Goal: Task Accomplishment & Management: Manage account settings

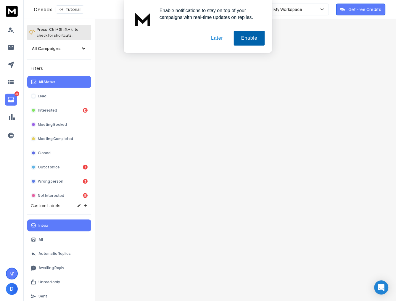
click at [249, 39] on button "Enable" at bounding box center [249, 38] width 31 height 15
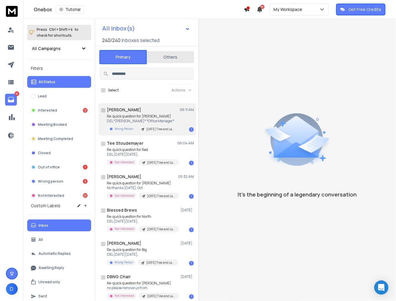
drag, startPoint x: 159, startPoint y: 116, endPoint x: 134, endPoint y: 115, distance: 24.9
click at [158, 116] on p "Re: quick question for [PERSON_NAME]" at bounding box center [142, 116] width 71 height 5
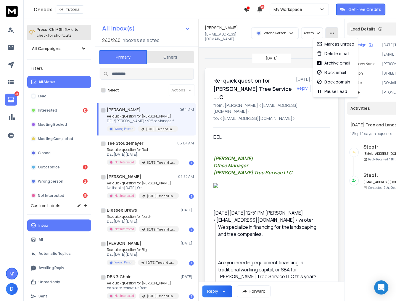
click at [335, 33] on icon "button" at bounding box center [332, 33] width 5 height 5
click at [331, 72] on div "Block email" at bounding box center [331, 73] width 29 height 6
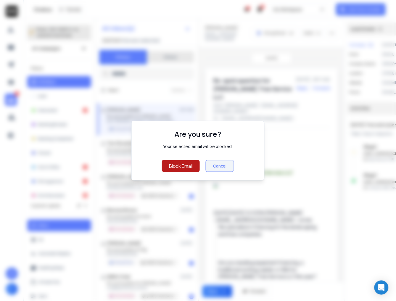
click at [190, 163] on button "Block Email" at bounding box center [181, 166] width 38 height 12
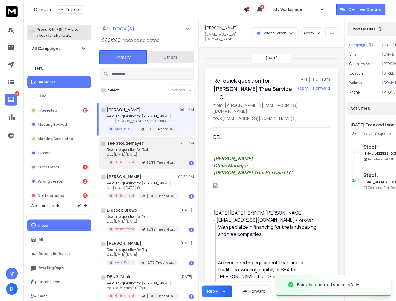
drag, startPoint x: 155, startPoint y: 152, endPoint x: 167, endPoint y: 150, distance: 12.4
click at [155, 152] on p "DEL [DATE][DATE]," at bounding box center [142, 154] width 71 height 5
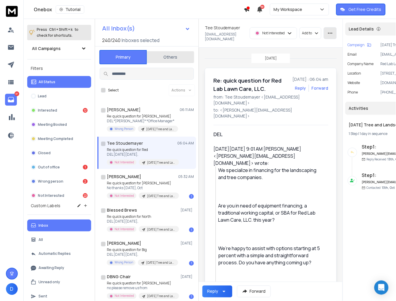
click at [333, 31] on icon "button" at bounding box center [330, 33] width 5 height 5
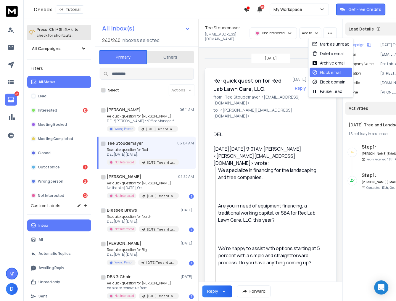
click at [332, 73] on div "Block email" at bounding box center [326, 73] width 29 height 6
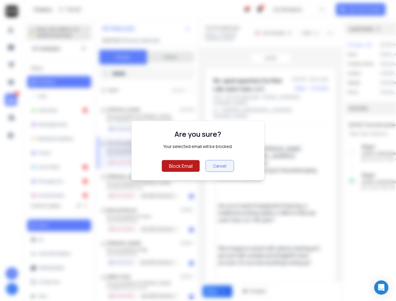
click at [178, 168] on button "Block Email" at bounding box center [181, 166] width 38 height 12
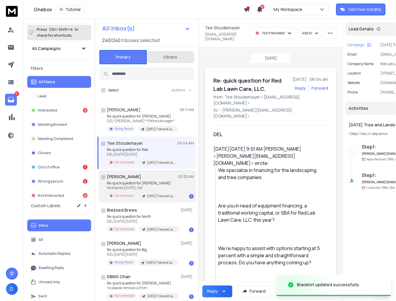
click at [162, 182] on p "Re: quick question for [PERSON_NAME]" at bounding box center [142, 183] width 71 height 5
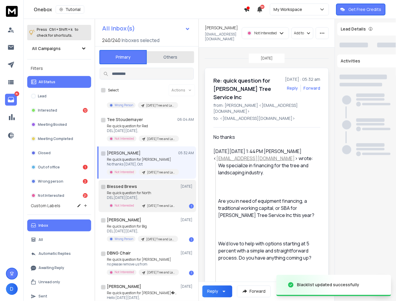
scroll to position [66, 0]
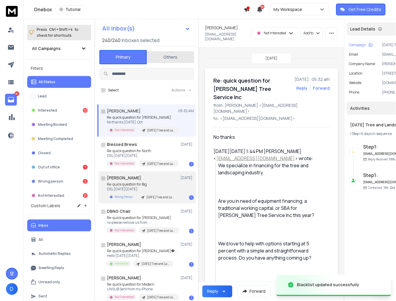
click at [158, 178] on div "[PERSON_NAME] [DATE]" at bounding box center [150, 178] width 87 height 6
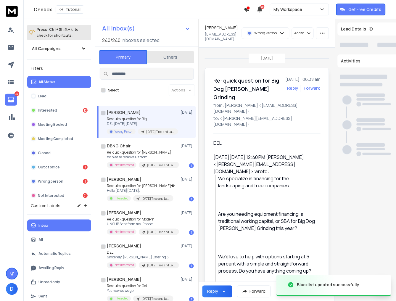
scroll to position [131, 0]
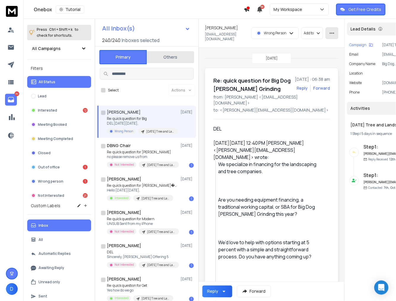
click at [335, 31] on icon "button" at bounding box center [332, 33] width 5 height 5
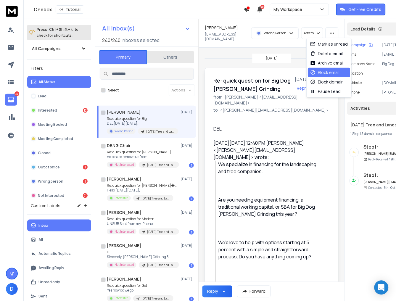
click at [329, 72] on div "Block email" at bounding box center [325, 73] width 29 height 6
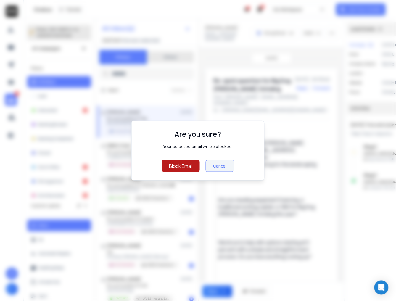
click at [189, 163] on button "Block Email" at bounding box center [181, 166] width 38 height 12
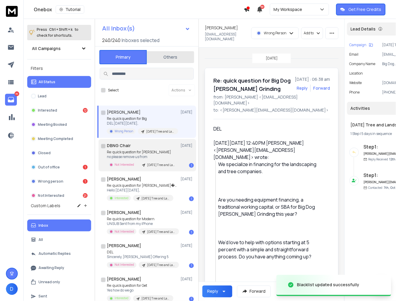
click at [160, 153] on p "Re: quick question for [PERSON_NAME]" at bounding box center [142, 152] width 71 height 5
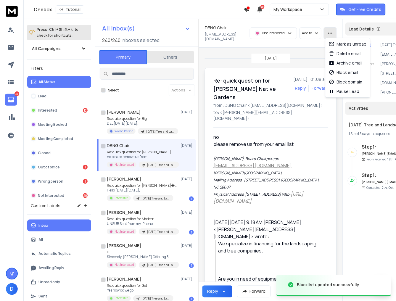
click at [333, 33] on icon "button" at bounding box center [330, 33] width 4 height 1
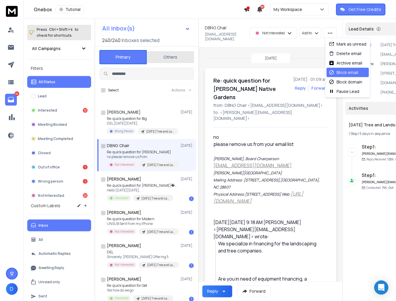
click at [343, 71] on div "Block email" at bounding box center [343, 73] width 29 height 6
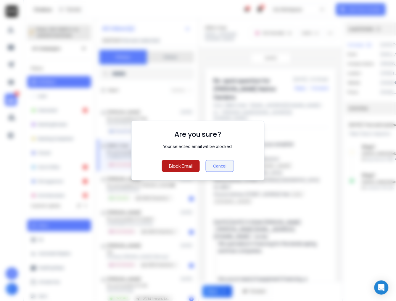
click at [189, 162] on button "Block Email" at bounding box center [181, 166] width 38 height 12
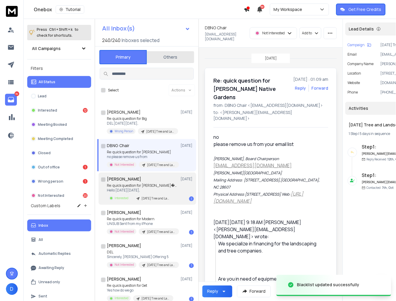
click at [162, 184] on p "Re: quick question for [PERSON_NAME]�sView" at bounding box center [142, 185] width 71 height 5
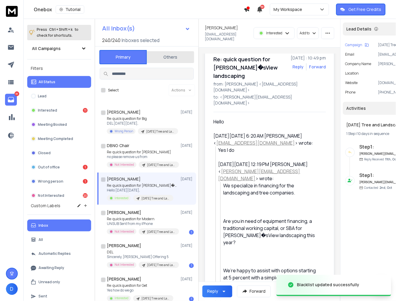
scroll to position [33, 0]
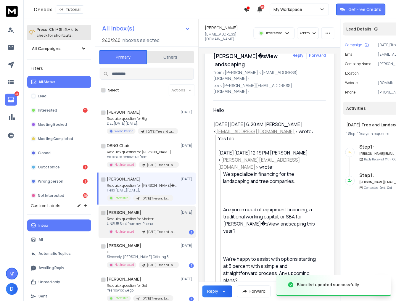
click at [158, 219] on p "Re: quick question for Modern" at bounding box center [142, 219] width 71 height 5
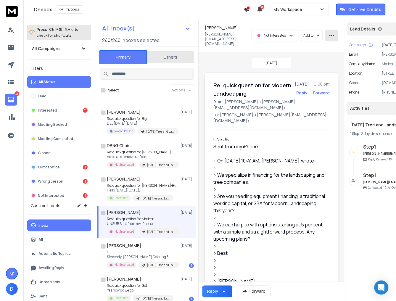
click at [335, 33] on icon "button" at bounding box center [331, 35] width 5 height 5
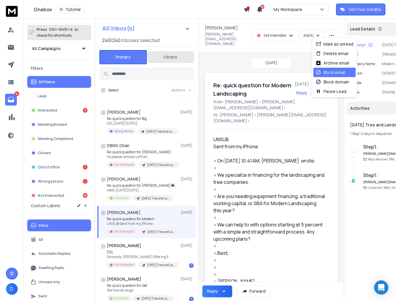
click at [330, 73] on div "Block email" at bounding box center [330, 73] width 29 height 6
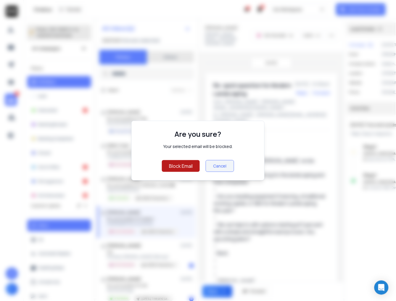
click at [187, 163] on button "Block Email" at bounding box center [181, 166] width 38 height 12
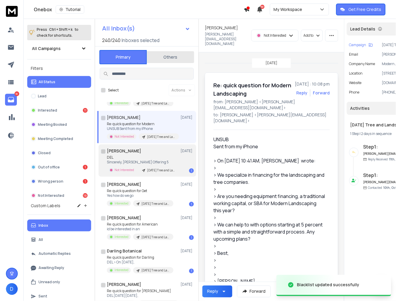
scroll to position [230, 0]
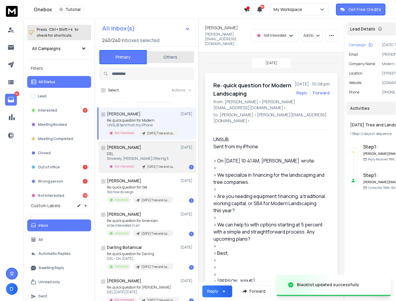
click at [167, 152] on p "DEL" at bounding box center [142, 154] width 71 height 5
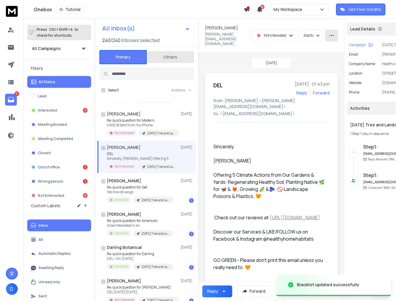
click at [335, 33] on icon "button" at bounding box center [331, 35] width 5 height 5
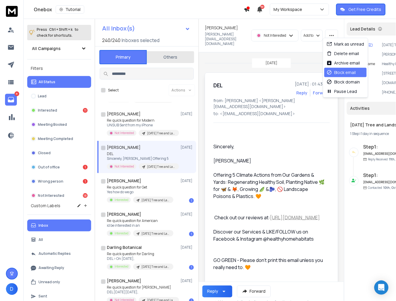
click at [341, 71] on div "Block email" at bounding box center [341, 73] width 29 height 6
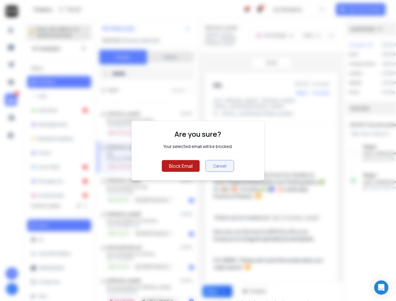
click at [186, 164] on button "Block Email" at bounding box center [181, 166] width 38 height 12
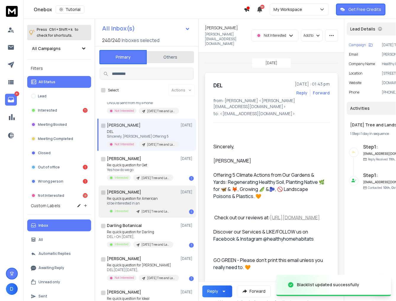
scroll to position [263, 0]
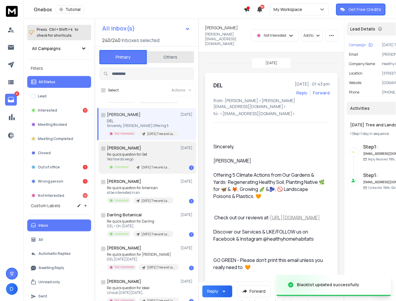
click at [163, 156] on p "Re: quick question for Get" at bounding box center [140, 154] width 67 height 5
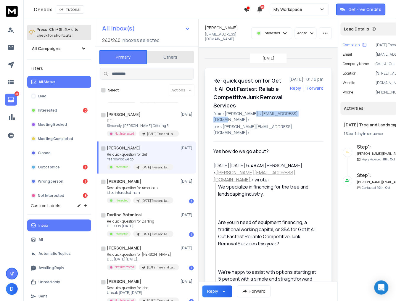
drag, startPoint x: 252, startPoint y: 110, endPoint x: 300, endPoint y: 108, distance: 48.0
click at [300, 111] on p "from: [PERSON_NAME] <[EMAIL_ADDRESS][DOMAIN_NAME]>" at bounding box center [269, 117] width 110 height 12
copy p "[EMAIL_ADDRESS][DOMAIN_NAME]"
click at [357, 235] on div "Lead Details Campaign [DATE] Tree and Landscaping Email [EMAIL_ADDRESS][DOMAIN_…" at bounding box center [376, 169] width 76 height 301
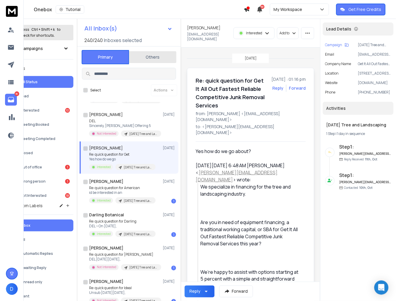
scroll to position [0, 34]
click at [356, 219] on div "Lead Details Campaign [DATE] Tree and Landscaping Email [EMAIL_ADDRESS][DOMAIN_…" at bounding box center [358, 169] width 76 height 301
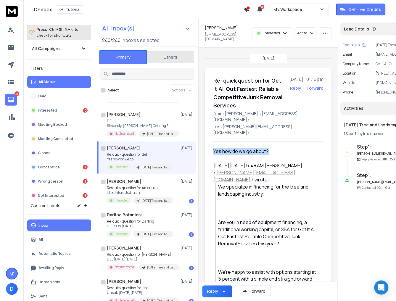
drag, startPoint x: 272, startPoint y: 134, endPoint x: 279, endPoint y: 138, distance: 7.3
click at [214, 148] on div "Yes how do we go about?" at bounding box center [266, 151] width 105 height 7
copy div "Yes how do we go about?"
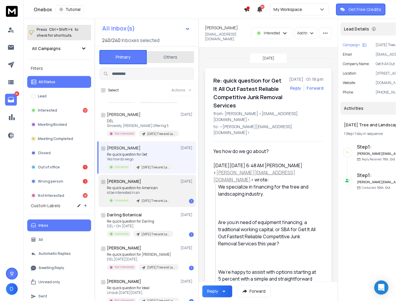
click at [145, 184] on div "[PERSON_NAME] [DATE]" at bounding box center [150, 182] width 87 height 6
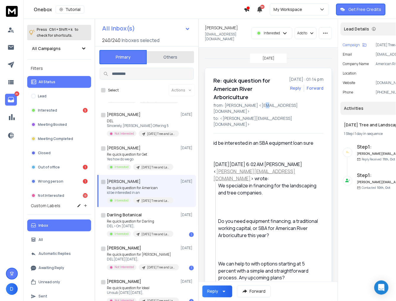
drag, startPoint x: 261, startPoint y: 93, endPoint x: 267, endPoint y: 93, distance: 5.3
click at [265, 102] on p "from: [PERSON_NAME] <[EMAIL_ADDRESS][DOMAIN_NAME]>" at bounding box center [269, 108] width 110 height 12
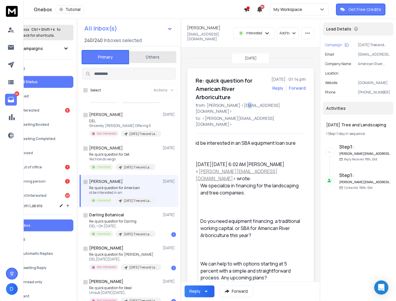
scroll to position [0, 67]
click at [198, 102] on p "from: [PERSON_NAME] <[EMAIL_ADDRESS][DOMAIN_NAME]>" at bounding box center [251, 108] width 110 height 12
drag, startPoint x: 194, startPoint y: 92, endPoint x: 281, endPoint y: 92, distance: 87.7
click at [281, 102] on p "from: [PERSON_NAME] <[EMAIL_ADDRESS][DOMAIN_NAME]>" at bounding box center [251, 108] width 110 height 12
copy p "[EMAIL_ADDRESS][DOMAIN_NAME]"
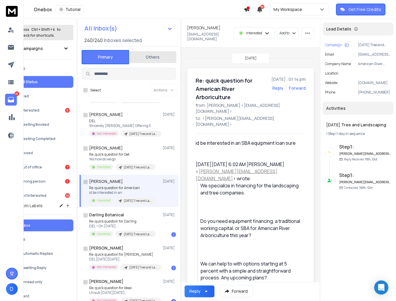
click at [196, 139] on div "id be interested in an SBA equipment loan sure" at bounding box center [248, 146] width 105 height 14
copy div "id be interested in an SBA equipment loan sure"
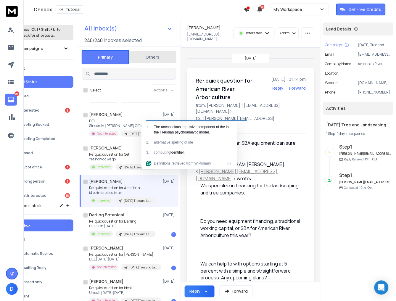
drag, startPoint x: 213, startPoint y: 246, endPoint x: 216, endPoint y: 243, distance: 4.8
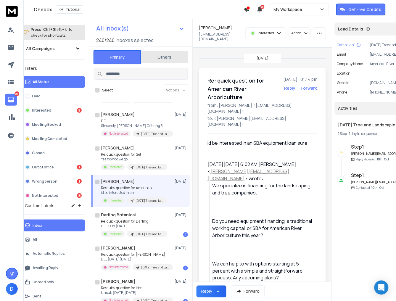
scroll to position [0, 1]
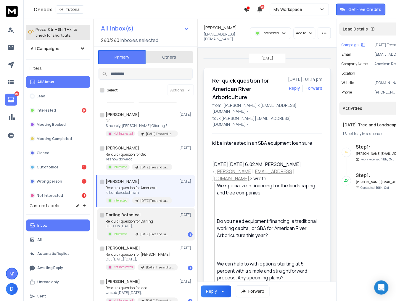
click at [156, 219] on p "Re: quick question for Darling" at bounding box center [139, 221] width 67 height 5
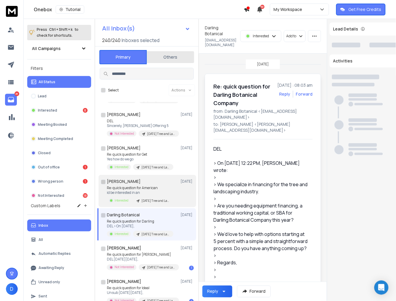
scroll to position [329, 0]
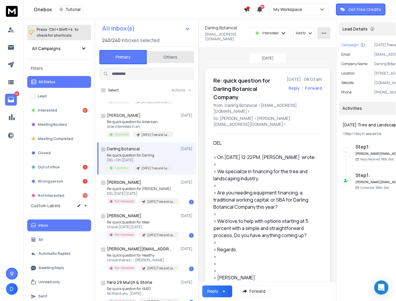
click at [327, 31] on icon "button" at bounding box center [324, 33] width 5 height 5
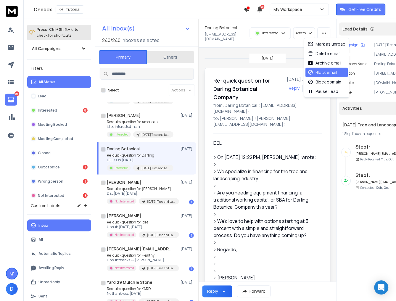
click at [333, 73] on div "Block email" at bounding box center [322, 73] width 29 height 6
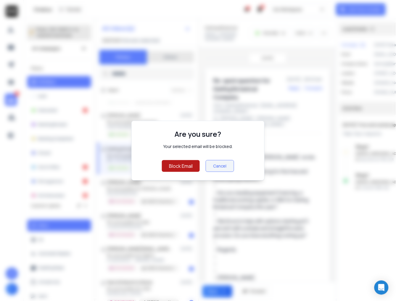
click at [187, 165] on button "Block Email" at bounding box center [181, 166] width 38 height 12
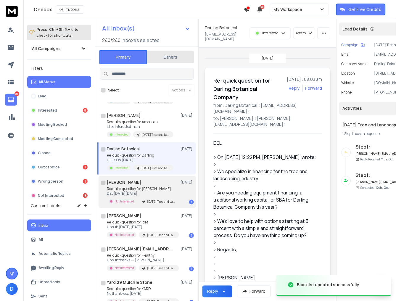
click at [161, 185] on div "[PERSON_NAME] [DATE] Re: quick question for [PERSON_NAME] DEL [DATE][DATE], Not…" at bounding box center [150, 191] width 87 height 25
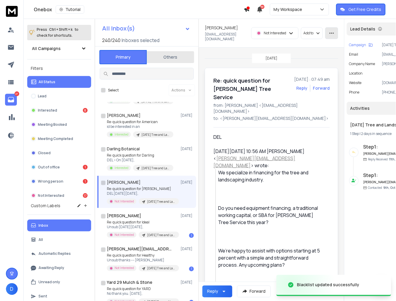
click at [335, 31] on icon "button" at bounding box center [331, 33] width 5 height 5
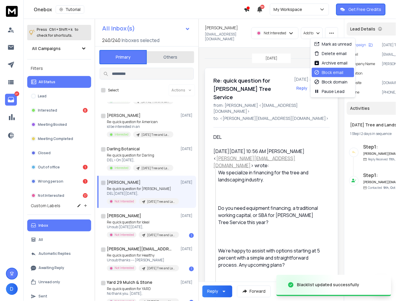
click at [338, 73] on div "Block email" at bounding box center [328, 73] width 29 height 6
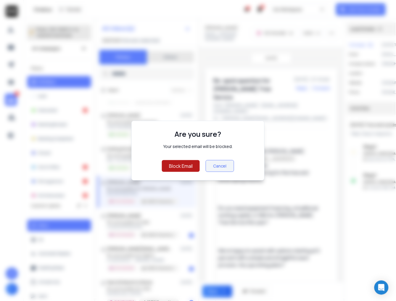
click at [190, 165] on button "Block Email" at bounding box center [181, 166] width 38 height 12
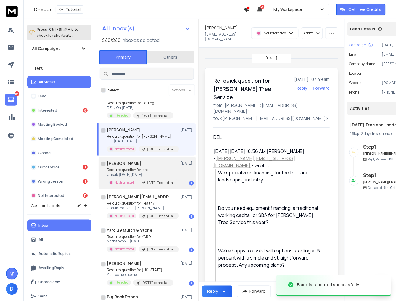
scroll to position [395, 0]
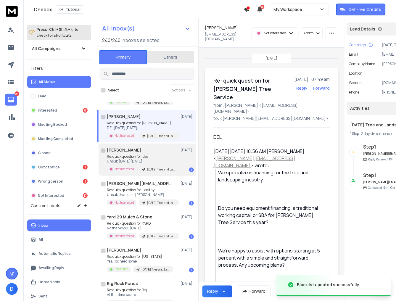
click at [164, 155] on p "Re: quick question for Ideal" at bounding box center [142, 156] width 71 height 5
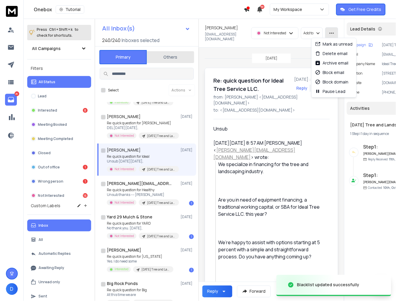
click at [334, 33] on icon "button" at bounding box center [332, 33] width 4 height 1
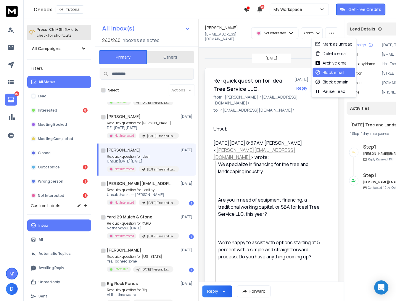
click at [337, 73] on div "Block email" at bounding box center [329, 73] width 29 height 6
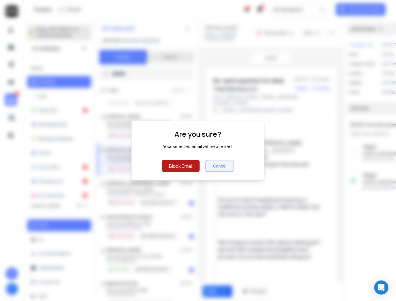
click at [182, 163] on button "Block Email" at bounding box center [181, 166] width 38 height 12
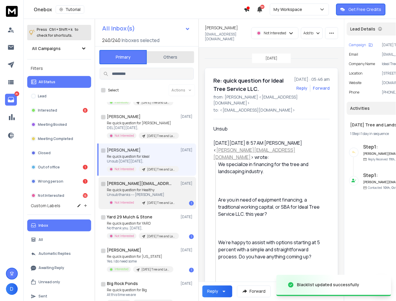
click at [162, 181] on div "[PERSON_NAME][EMAIL_ADDRESS][DOMAIN_NAME] [DATE]" at bounding box center [150, 184] width 87 height 6
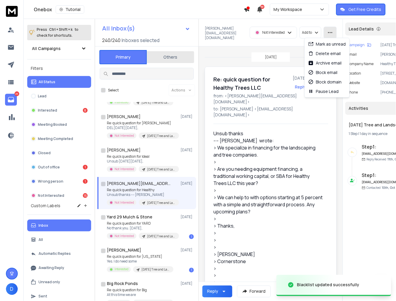
click at [333, 31] on icon "button" at bounding box center [330, 32] width 5 height 5
click at [337, 72] on div "Block email" at bounding box center [323, 73] width 29 height 6
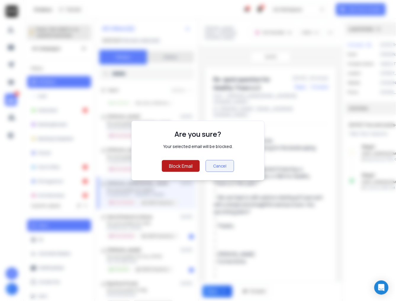
click at [179, 166] on button "Block Email" at bounding box center [181, 166] width 38 height 12
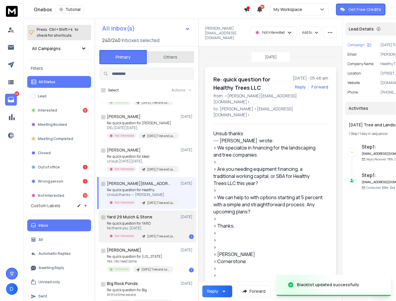
click at [147, 218] on h1 "Yard 29 Mulch & Stone" at bounding box center [130, 217] width 46 height 6
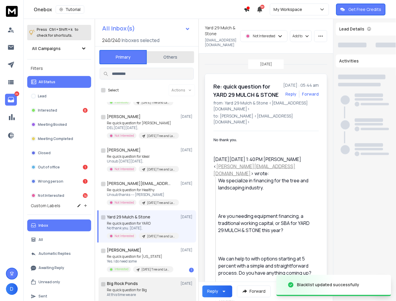
scroll to position [460, 0]
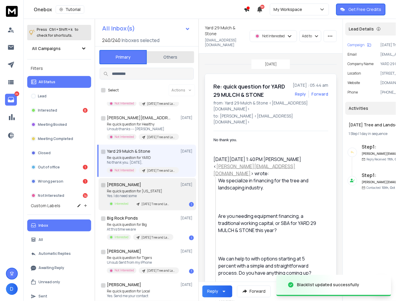
click at [145, 190] on p "Re: quick question for [US_STATE]" at bounding box center [140, 191] width 67 height 5
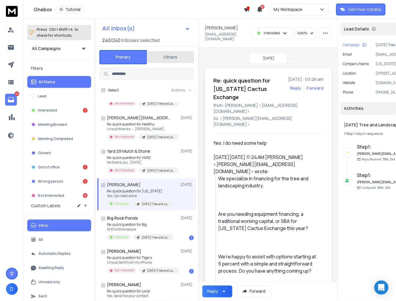
drag, startPoint x: 329, startPoint y: 126, endPoint x: 335, endPoint y: 127, distance: 5.6
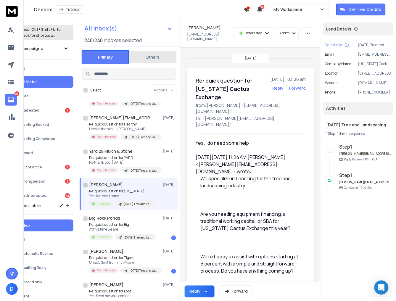
scroll to position [0, 51]
drag, startPoint x: 198, startPoint y: 92, endPoint x: 267, endPoint y: 91, distance: 69.0
click at [267, 102] on p "from: [PERSON_NAME] <[EMAIL_ADDRESS][DOMAIN_NAME]>" at bounding box center [251, 108] width 110 height 12
copy p "[EMAIL_ADDRESS][DOMAIN_NAME]"
click at [196, 139] on div "Yes. I do need some help" at bounding box center [248, 142] width 105 height 7
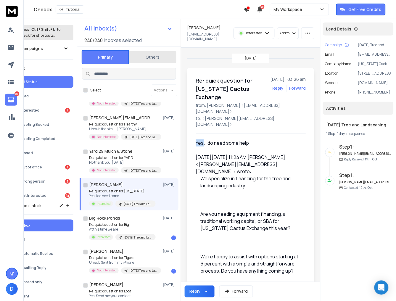
click at [196, 139] on div "Yes. I do need some help" at bounding box center [248, 142] width 105 height 7
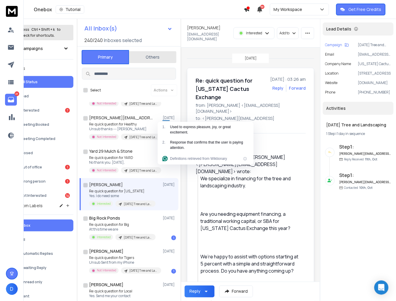
copy div "Yes"
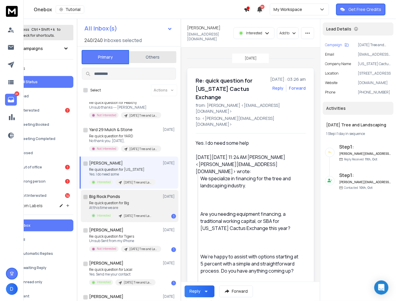
scroll to position [493, 0]
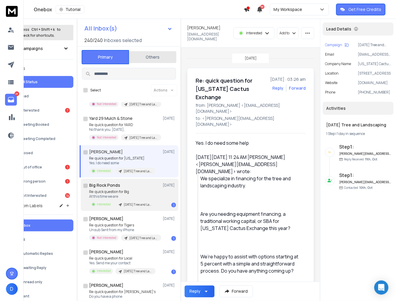
click at [121, 190] on p "Re: quick question for Big" at bounding box center [122, 192] width 67 height 5
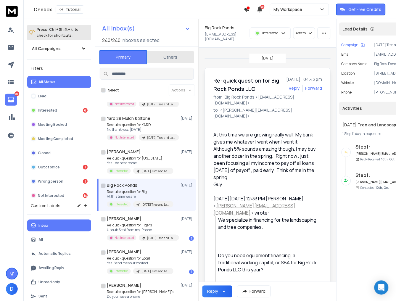
click at [211, 291] on div "Reply" at bounding box center [212, 292] width 11 height 6
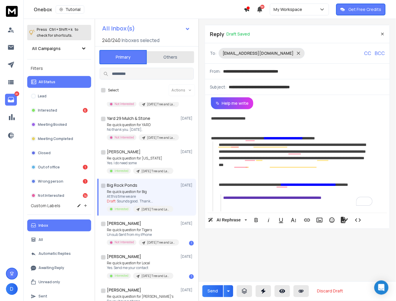
click at [209, 291] on button "Send" at bounding box center [213, 291] width 21 height 12
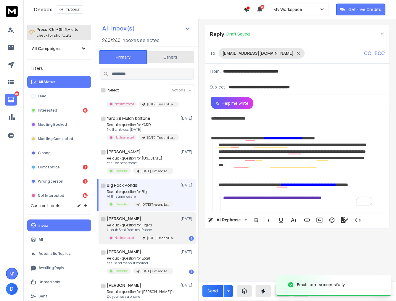
click at [158, 225] on p "Re: quick question for Tigers" at bounding box center [142, 225] width 71 height 5
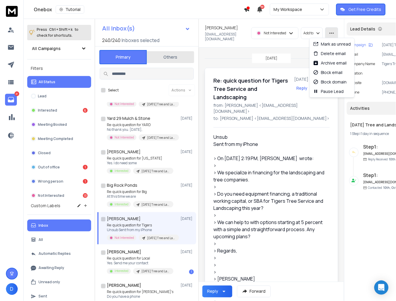
click at [338, 31] on button "button" at bounding box center [331, 33] width 13 height 12
click at [332, 74] on div "Block email" at bounding box center [328, 73] width 29 height 6
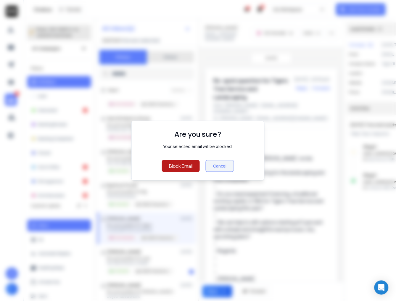
click at [179, 167] on button "Block Email" at bounding box center [181, 166] width 38 height 12
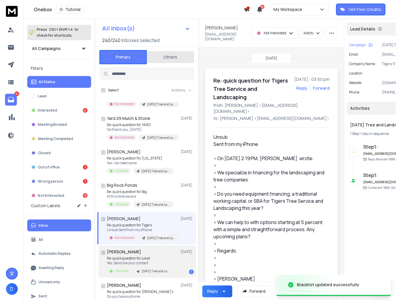
drag, startPoint x: 146, startPoint y: 256, endPoint x: 150, endPoint y: 255, distance: 4.3
click at [146, 256] on p "Re: quick question for Local" at bounding box center [140, 258] width 67 height 5
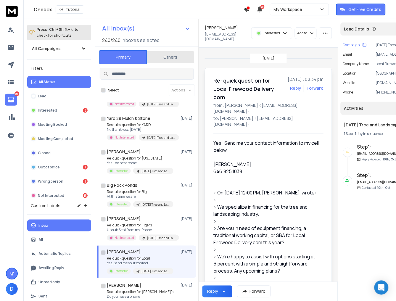
click at [372, 231] on div "Lead Details Campaign [DATE] Tree and Landscaping Email [EMAIL_ADDRESS][DOMAIN_…" at bounding box center [376, 169] width 76 height 301
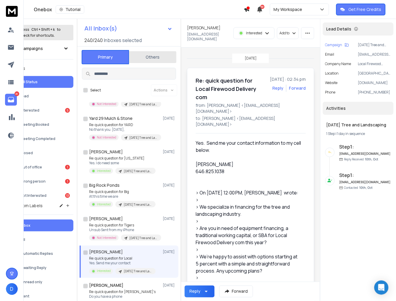
scroll to position [0, 24]
drag, startPoint x: 381, startPoint y: 90, endPoint x: 356, endPoint y: 91, distance: 24.6
click at [358, 91] on p "[PHONE_NUMBER]" at bounding box center [374, 92] width 33 height 5
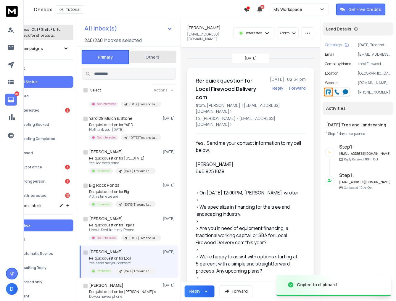
copy p "[PHONE_NUMBER]"
drag, startPoint x: 230, startPoint y: 101, endPoint x: 270, endPoint y: 99, distance: 40.0
click at [270, 102] on p "from: [PERSON_NAME] <[EMAIL_ADDRESS][DOMAIN_NAME]>" at bounding box center [251, 108] width 110 height 12
copy p "<[EMAIL_ADDRESS][DOMAIN_NAME]"
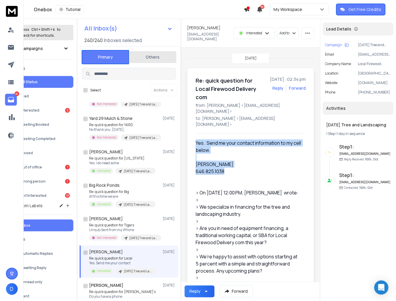
drag, startPoint x: 219, startPoint y: 155, endPoint x: 184, endPoint y: 125, distance: 46.0
click at [187, 125] on div "Re: quick question for Local Firewood Delivery com [DATE] : 02:34 pm Reply Forw…" at bounding box center [250, 249] width 127 height 362
copy div "Yes. Send me your contact information to my cell below. [PERSON_NAME] 646.825.1…"
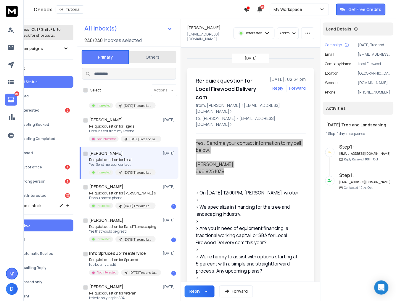
scroll to position [625, 0]
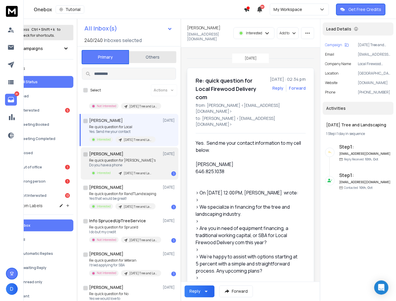
click at [141, 157] on div "[PERSON_NAME] [DATE] Re: quick question for [PERSON_NAME]'s Do you have a phone…" at bounding box center [132, 163] width 87 height 25
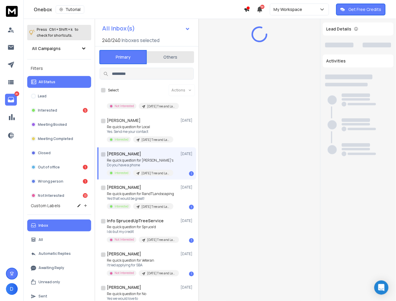
scroll to position [0, 0]
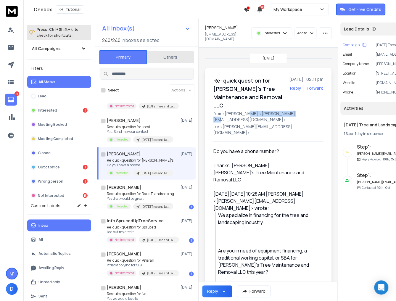
drag, startPoint x: 244, startPoint y: 101, endPoint x: 288, endPoint y: 97, distance: 44.3
click at [288, 97] on div "Re: quick question for [PERSON_NAME]'s Tree Maintenance and Removal LLC [DATE] …" at bounding box center [269, 105] width 110 height 59
copy p "[EMAIL_ADDRESS][DOMAIN_NAME]"
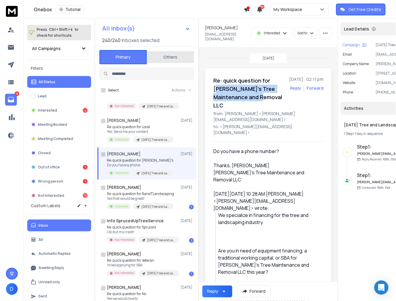
drag, startPoint x: 215, startPoint y: 84, endPoint x: 259, endPoint y: 91, distance: 44.7
click at [259, 91] on h1 "Re: quick question for [PERSON_NAME]'s Tree Maintenance and Removal LLC" at bounding box center [250, 92] width 72 height 33
click at [286, 111] on p "from: [PERSON_NAME] <[PERSON_NAME][EMAIL_ADDRESS][DOMAIN_NAME]>" at bounding box center [269, 117] width 110 height 12
drag, startPoint x: 267, startPoint y: 95, endPoint x: 212, endPoint y: 86, distance: 56.1
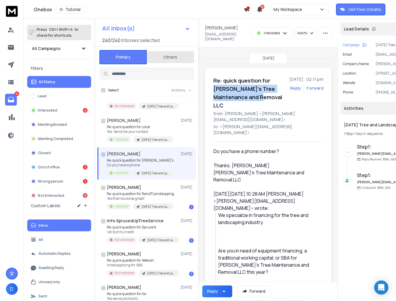
click at [379, 239] on div "Lead Details Campaign [DATE] Tree and Landscaping Email [EMAIL_ADDRESS][DOMAIN_…" at bounding box center [376, 169] width 76 height 301
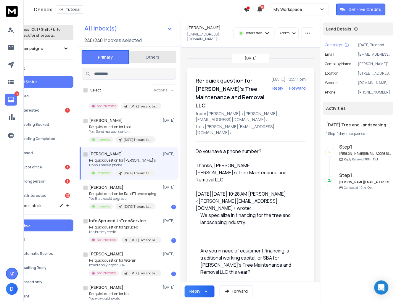
scroll to position [0, 31]
drag, startPoint x: 213, startPoint y: 100, endPoint x: 259, endPoint y: 99, distance: 45.9
click at [259, 111] on p "from: [PERSON_NAME] <[PERSON_NAME][EMAIL_ADDRESS][DOMAIN_NAME]>" at bounding box center [251, 117] width 110 height 12
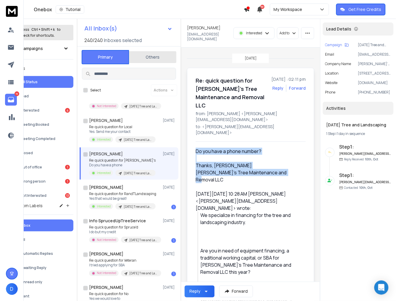
drag, startPoint x: 283, startPoint y: 150, endPoint x: 182, endPoint y: 122, distance: 105.1
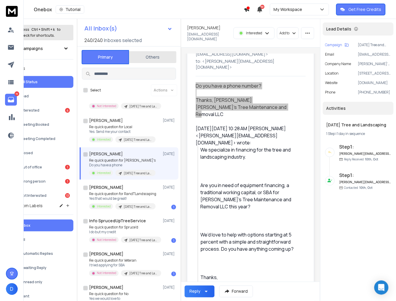
scroll to position [66, 0]
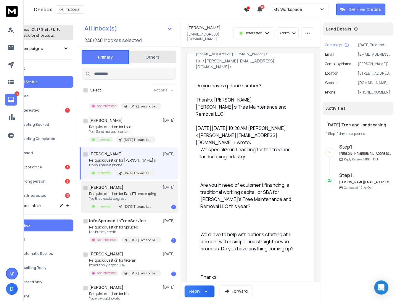
click at [135, 193] on p "Re: quick question for RandTLandscaping" at bounding box center [122, 194] width 67 height 5
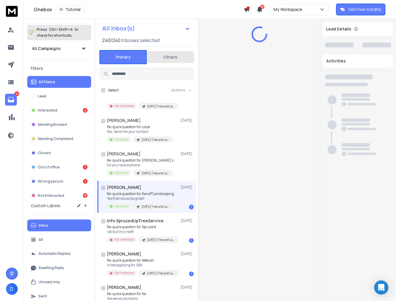
scroll to position [0, 0]
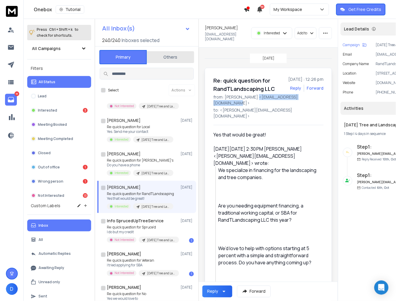
drag, startPoint x: 251, startPoint y: 94, endPoint x: 309, endPoint y: 92, distance: 58.4
click at [309, 94] on p "from: [PERSON_NAME] <[EMAIL_ADDRESS][DOMAIN_NAME]>" at bounding box center [269, 100] width 110 height 12
click at [367, 224] on div "Lead Details Campaign [DATE] Tree and Landscaping Email [EMAIL_ADDRESS][DOMAIN_…" at bounding box center [376, 169] width 76 height 301
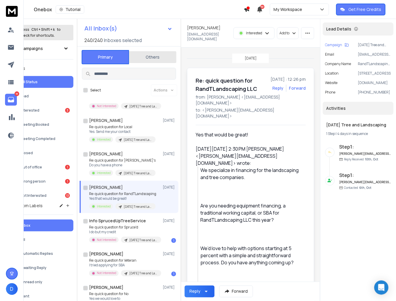
scroll to position [0, 39]
drag, startPoint x: 235, startPoint y: 83, endPoint x: 170, endPoint y: 84, distance: 64.6
click at [270, 94] on p "from: [PERSON_NAME] <[EMAIL_ADDRESS][DOMAIN_NAME]>" at bounding box center [251, 100] width 110 height 12
drag, startPoint x: 270, startPoint y: 90, endPoint x: 212, endPoint y: 93, distance: 58.4
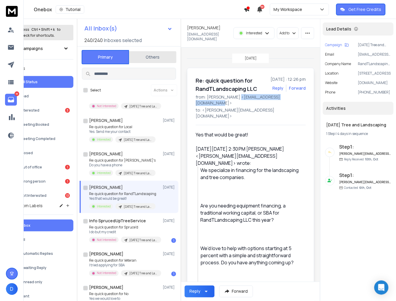
click at [212, 94] on p "from: [PERSON_NAME] <[EMAIL_ADDRESS][DOMAIN_NAME]>" at bounding box center [251, 100] width 110 height 12
click at [196, 131] on div "Yes that would be great!" at bounding box center [248, 134] width 105 height 7
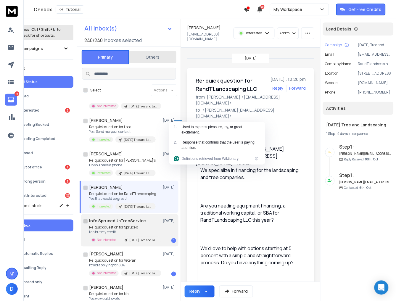
click at [129, 223] on div "Info SprucedUpTreeService [DATE]" at bounding box center [132, 221] width 87 height 6
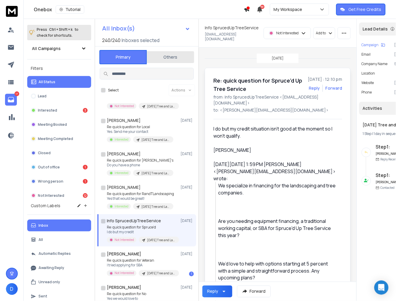
scroll to position [658, 0]
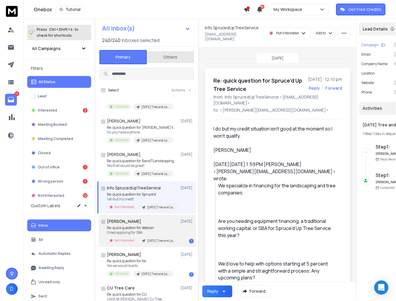
click at [141, 224] on div "[PERSON_NAME] [DATE] Re: quick question for Veteran I tried applying for SBA No…" at bounding box center [150, 231] width 87 height 25
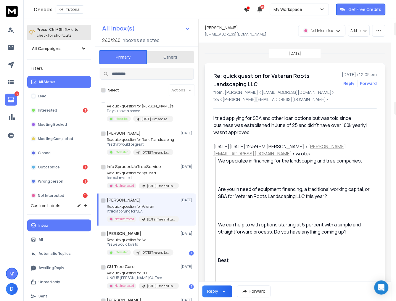
scroll to position [691, 0]
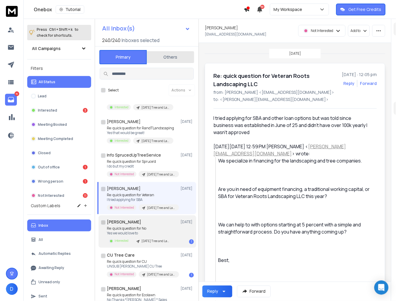
click at [149, 229] on p "Re: quick question for No" at bounding box center [140, 228] width 67 height 5
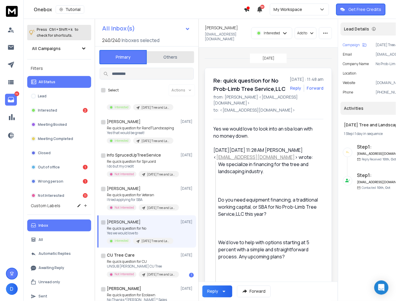
drag, startPoint x: 252, startPoint y: 93, endPoint x: 324, endPoint y: 91, distance: 71.4
click at [324, 94] on p "from: [PERSON_NAME] <[EMAIL_ADDRESS][DOMAIN_NAME]>" at bounding box center [269, 100] width 110 height 12
click at [382, 204] on div "[DATE] Tree and Landscaping 1 Step | 1 day in sequence Step 1 : [PERSON_NAME][E…" at bounding box center [376, 165] width 71 height 101
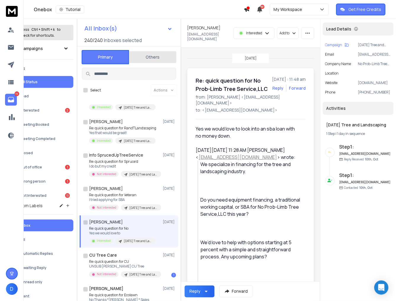
scroll to position [0, 52]
drag, startPoint x: 218, startPoint y: 75, endPoint x: 218, endPoint y: 82, distance: 6.8
click at [218, 82] on h1 "Re: quick question for No Prob-Limb Tree Service,LLC" at bounding box center [232, 84] width 73 height 17
drag, startPoint x: 200, startPoint y: 93, endPoint x: 271, endPoint y: 91, distance: 71.4
click at [271, 94] on p "from: [PERSON_NAME] <[EMAIL_ADDRESS][DOMAIN_NAME]>" at bounding box center [251, 100] width 110 height 12
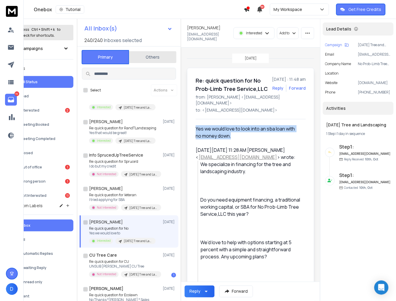
drag, startPoint x: 180, startPoint y: 126, endPoint x: 159, endPoint y: 117, distance: 22.9
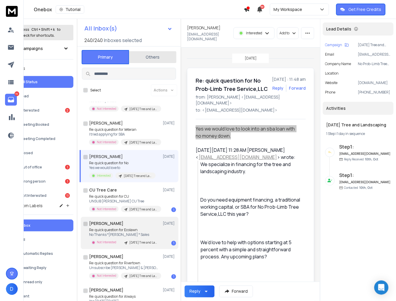
scroll to position [757, 0]
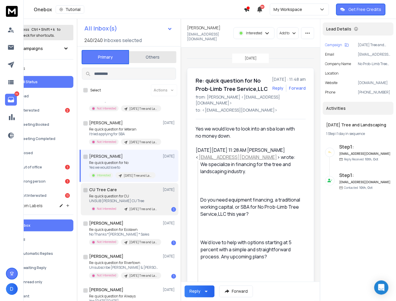
click at [92, 199] on p "UNSUB [PERSON_NAME] CU Tree" at bounding box center [124, 201] width 71 height 5
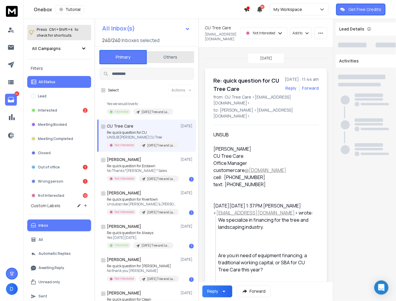
scroll to position [822, 0]
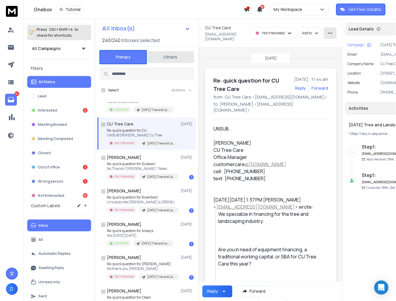
click at [333, 31] on icon "button" at bounding box center [330, 33] width 5 height 5
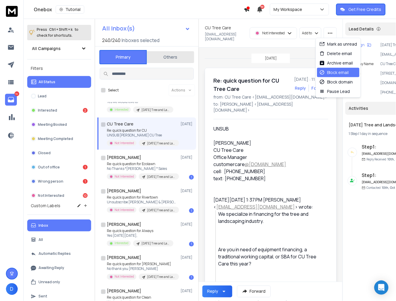
click at [341, 75] on div "Block email" at bounding box center [334, 73] width 29 height 6
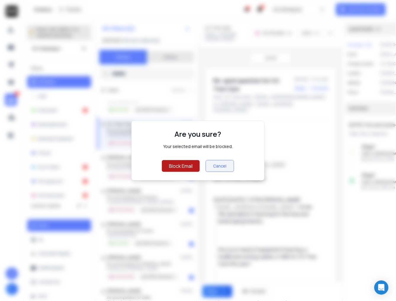
click at [185, 164] on button "Block Email" at bounding box center [181, 166] width 38 height 12
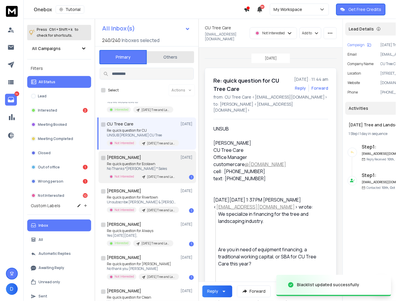
click at [163, 162] on p "Re: quick question for Ecolawn" at bounding box center [142, 164] width 71 height 5
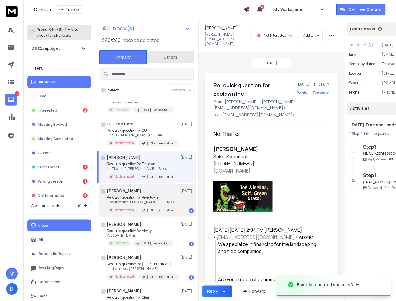
click at [157, 195] on p "Re: quick question for Rivertown" at bounding box center [142, 197] width 71 height 5
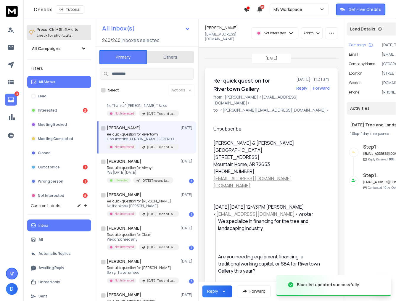
scroll to position [888, 0]
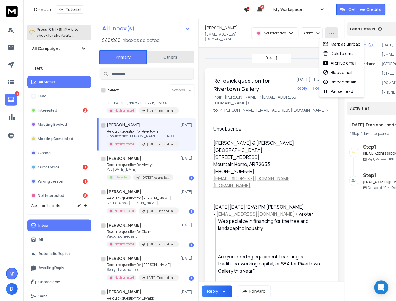
click at [335, 31] on icon "button" at bounding box center [331, 33] width 5 height 5
click at [342, 70] on div "Block email" at bounding box center [337, 73] width 29 height 6
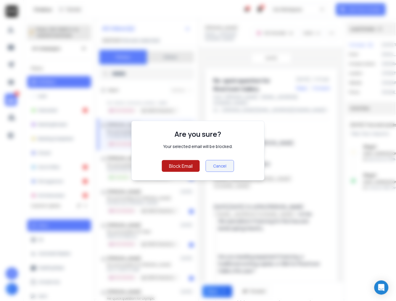
click at [179, 164] on button "Block Email" at bounding box center [181, 166] width 38 height 12
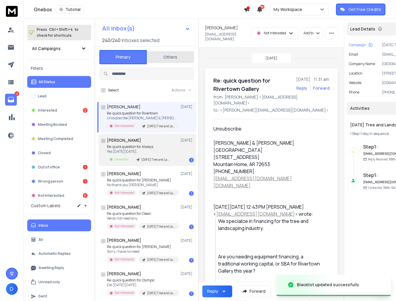
scroll to position [921, 0]
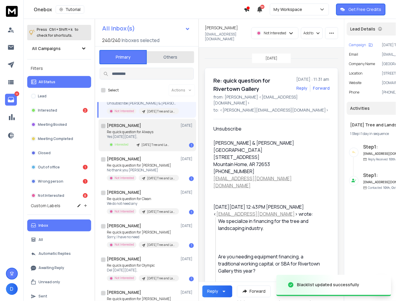
click at [147, 131] on p "Re: quick question for Always" at bounding box center [140, 132] width 67 height 5
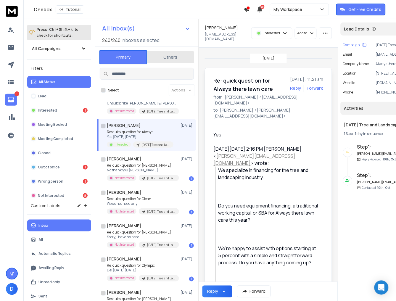
drag, startPoint x: 255, startPoint y: 93, endPoint x: 319, endPoint y: 93, distance: 63.7
click at [319, 94] on p "from: [PERSON_NAME] <[EMAIL_ADDRESS][DOMAIN_NAME]>" at bounding box center [269, 100] width 110 height 12
drag, startPoint x: 374, startPoint y: 250, endPoint x: 378, endPoint y: 247, distance: 4.9
click at [374, 249] on div "Lead Details Campaign [DATE] Tree and Landscaping Email [EMAIL_ADDRESS][DOMAIN_…" at bounding box center [376, 169] width 76 height 301
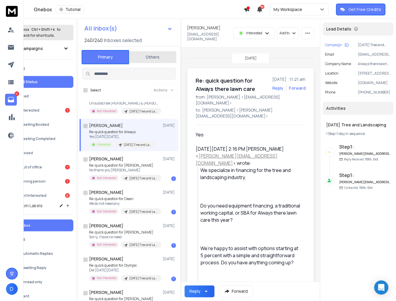
scroll to position [0, 48]
drag, startPoint x: 223, startPoint y: 75, endPoint x: 220, endPoint y: 83, distance: 9.0
click at [220, 83] on h1 "Re: quick question for Always there lawn care" at bounding box center [232, 84] width 73 height 17
drag, startPoint x: 206, startPoint y: 92, endPoint x: 273, endPoint y: 91, distance: 66.6
click at [273, 94] on p "from: [PERSON_NAME] <[EMAIL_ADDRESS][DOMAIN_NAME]>" at bounding box center [251, 100] width 110 height 12
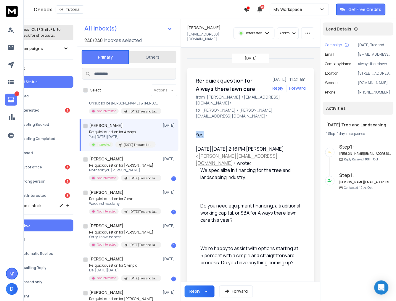
drag, startPoint x: 177, startPoint y: 119, endPoint x: 163, endPoint y: 119, distance: 13.9
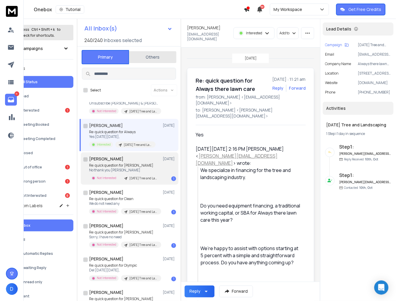
drag, startPoint x: 114, startPoint y: 167, endPoint x: 117, endPoint y: 164, distance: 4.0
click at [114, 166] on p "Re: quick question for [PERSON_NAME]" at bounding box center [124, 165] width 71 height 5
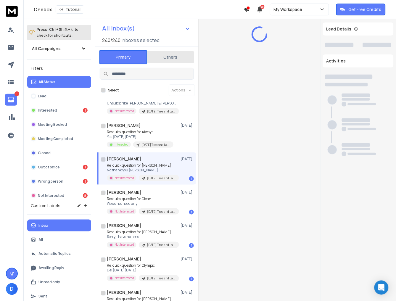
scroll to position [0, 0]
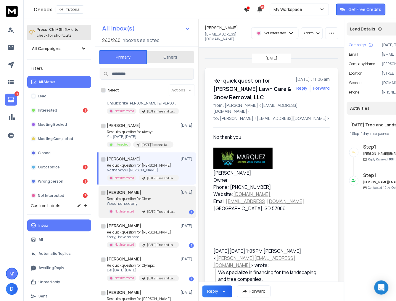
click at [158, 194] on div "[PERSON_NAME] [DATE]" at bounding box center [150, 193] width 87 height 6
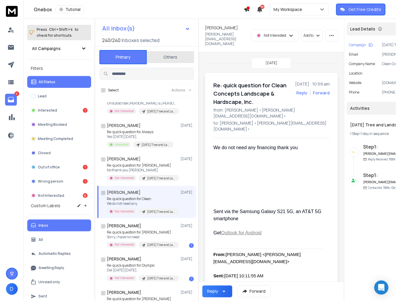
scroll to position [954, 0]
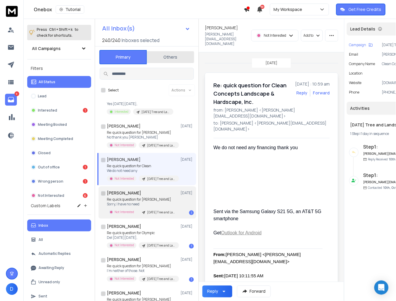
click at [161, 196] on div "[PERSON_NAME] [DATE] Re: quick question for [PERSON_NAME] Sorry, I have no need…" at bounding box center [150, 202] width 87 height 25
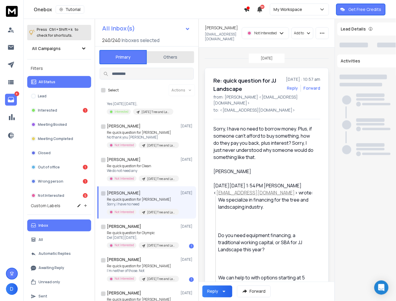
scroll to position [987, 0]
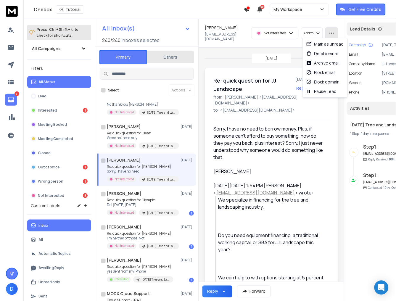
click at [338, 30] on button "button" at bounding box center [331, 33] width 13 height 12
click at [325, 70] on div "Block email" at bounding box center [320, 73] width 29 height 6
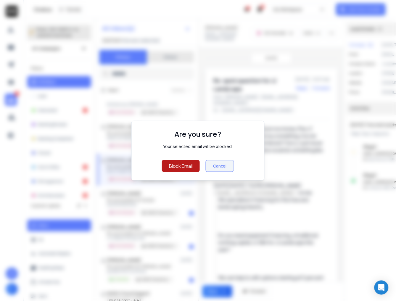
click at [187, 166] on button "Block Email" at bounding box center [181, 166] width 38 height 12
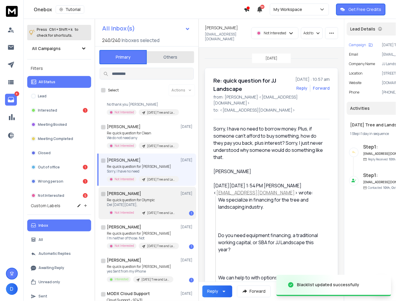
click at [155, 194] on div "[PERSON_NAME] [DATE]" at bounding box center [150, 194] width 87 height 6
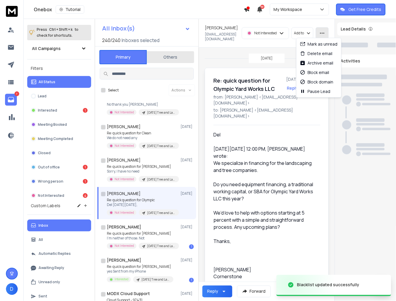
click at [325, 31] on icon "button" at bounding box center [322, 33] width 5 height 5
click at [314, 72] on div "Block email" at bounding box center [314, 73] width 29 height 6
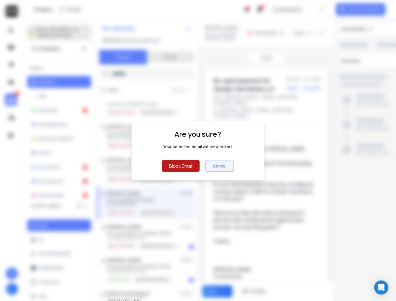
click at [179, 165] on button "Block Email" at bounding box center [181, 166] width 38 height 12
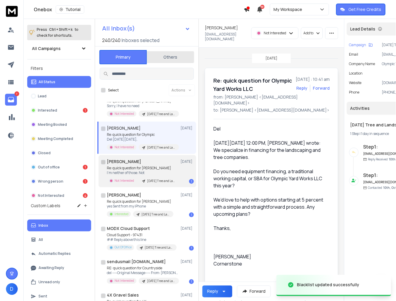
scroll to position [1053, 0]
click at [161, 166] on p "Re: quick question for [PERSON_NAME]" at bounding box center [142, 168] width 71 height 5
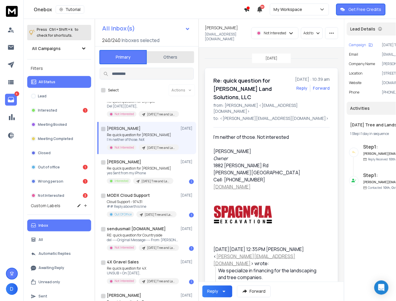
scroll to position [1118, 0]
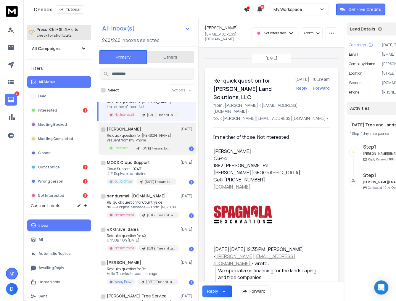
click at [145, 137] on p "Re: quick question for [PERSON_NAME]" at bounding box center [140, 135] width 67 height 5
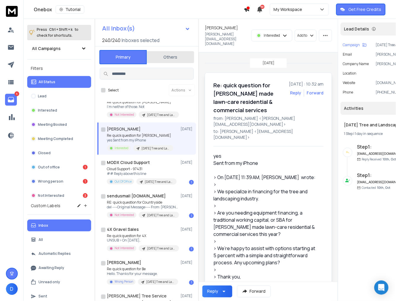
click at [324, 153] on div "yes Sent from my iPhone > On [DATE] 11:39 AM, [PERSON_NAME] wrote: > > ﻿We spec…" at bounding box center [269, 283] width 110 height 261
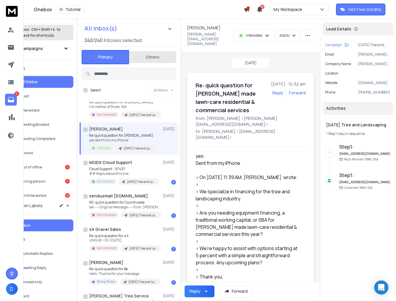
scroll to position [0, 42]
drag, startPoint x: 229, startPoint y: 73, endPoint x: 233, endPoint y: 91, distance: 17.9
click at [233, 91] on h1 "Re: quick question for [PERSON_NAME] made lawn-care residential & commercial se…" at bounding box center [232, 97] width 72 height 33
drag, startPoint x: 207, startPoint y: 101, endPoint x: 265, endPoint y: 99, distance: 58.7
click at [265, 115] on p "from: [PERSON_NAME] <[PERSON_NAME][EMAIL_ADDRESS][DOMAIN_NAME]>" at bounding box center [251, 121] width 110 height 12
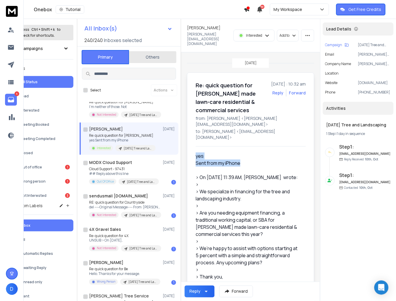
drag, startPoint x: 219, startPoint y: 133, endPoint x: 169, endPoint y: 128, distance: 50.6
click at [187, 128] on div "Re: quick question for [PERSON_NAME] made lawn-care residential & commercial se…" at bounding box center [250, 247] width 127 height 349
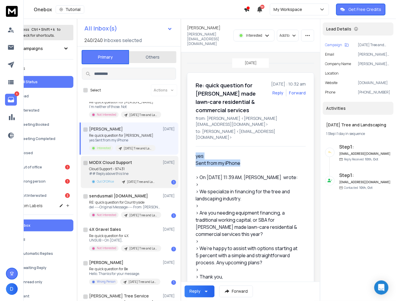
click at [110, 167] on p "Cloud Support - 97431" at bounding box center [124, 169] width 70 height 5
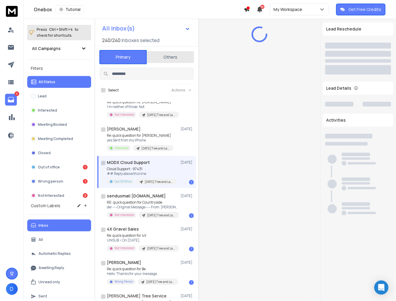
scroll to position [0, 0]
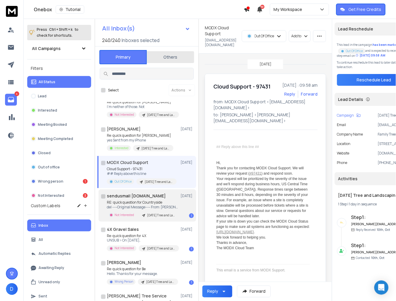
click at [137, 199] on div "sendusmail [DOMAIN_NAME] [DATE] RE: quick question for Countryside del -----Ori…" at bounding box center [150, 205] width 87 height 25
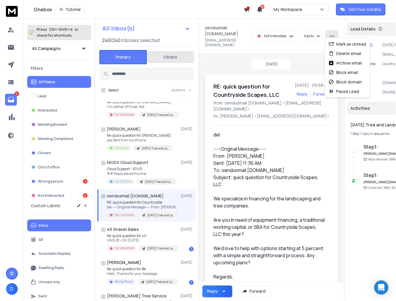
click at [339, 30] on button "button" at bounding box center [332, 36] width 13 height 12
click at [347, 73] on div "Block email" at bounding box center [343, 73] width 29 height 6
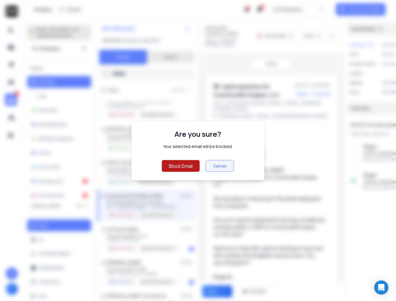
click at [181, 168] on button "Block Email" at bounding box center [181, 166] width 38 height 12
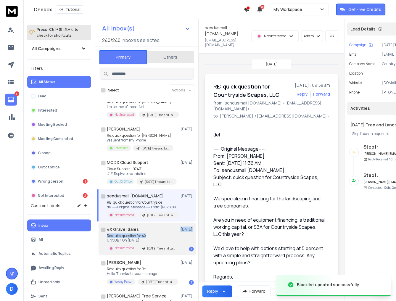
drag, startPoint x: 162, startPoint y: 232, endPoint x: 169, endPoint y: 229, distance: 7.4
click at [162, 232] on div "4X Gravel Sales [DATE] Re: quick question for 4X UNSUB > On [DATE], Not Interes…" at bounding box center [150, 239] width 87 height 25
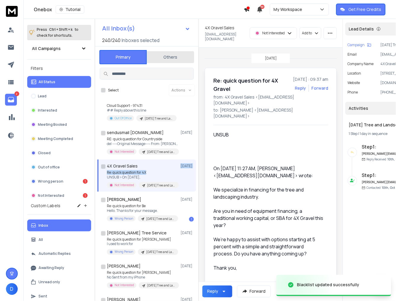
scroll to position [1185, 0]
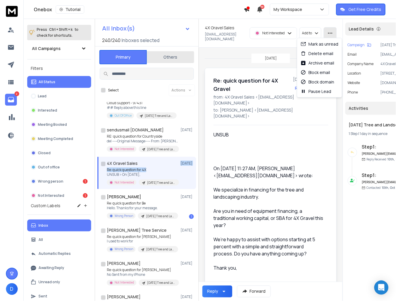
click at [333, 31] on icon "button" at bounding box center [330, 33] width 5 height 5
click at [312, 70] on div "Block email" at bounding box center [315, 73] width 29 height 6
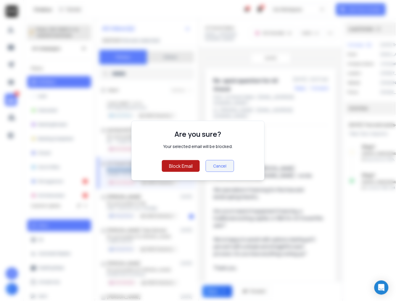
click at [178, 166] on button "Block Email" at bounding box center [181, 166] width 38 height 12
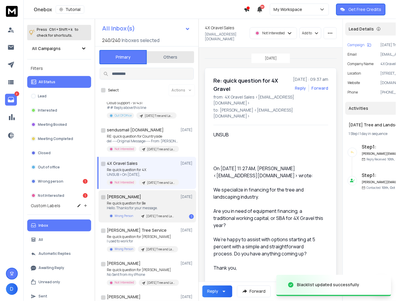
drag, startPoint x: 159, startPoint y: 199, endPoint x: 163, endPoint y: 196, distance: 5.3
click at [159, 199] on div "[PERSON_NAME] [DATE]" at bounding box center [150, 197] width 87 height 6
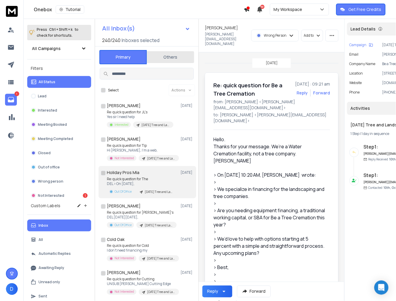
scroll to position [1382, 0]
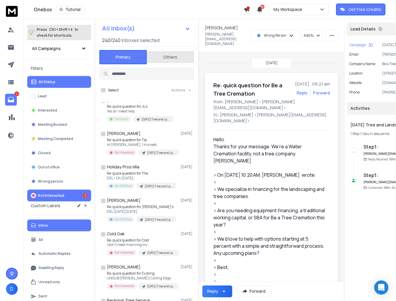
click at [68, 195] on button "Not Interested 1" at bounding box center [59, 196] width 64 height 12
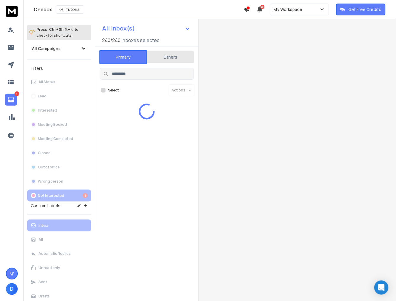
scroll to position [0, 0]
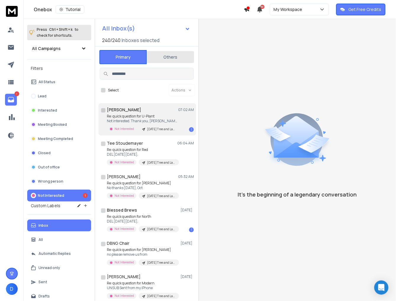
click at [134, 119] on p "Not interested. Thank you, [PERSON_NAME]" at bounding box center [142, 121] width 71 height 5
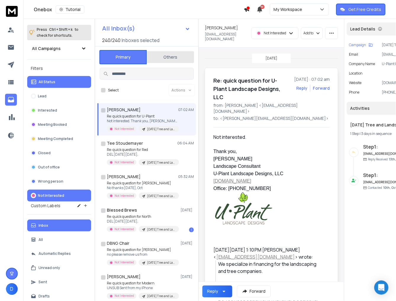
click at [43, 78] on button "All Status" at bounding box center [59, 82] width 64 height 12
